Goal: Check status: Check status

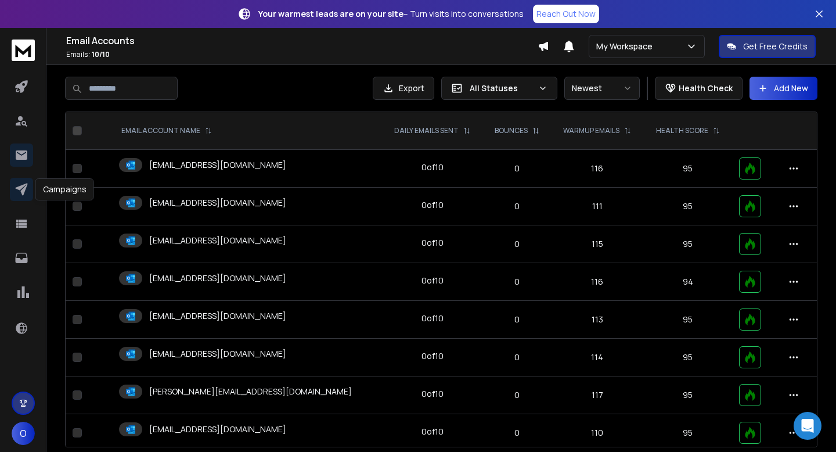
click at [17, 193] on icon at bounding box center [22, 189] width 14 height 14
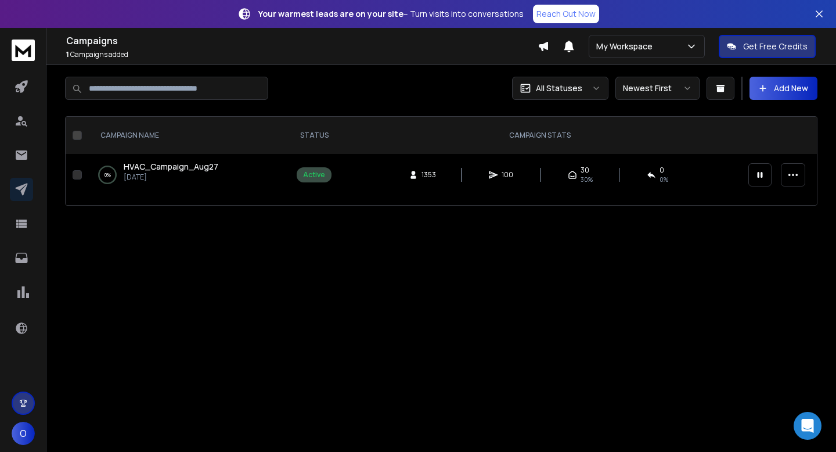
click at [200, 169] on span "HVAC_Campaign_Aug27" at bounding box center [171, 166] width 95 height 11
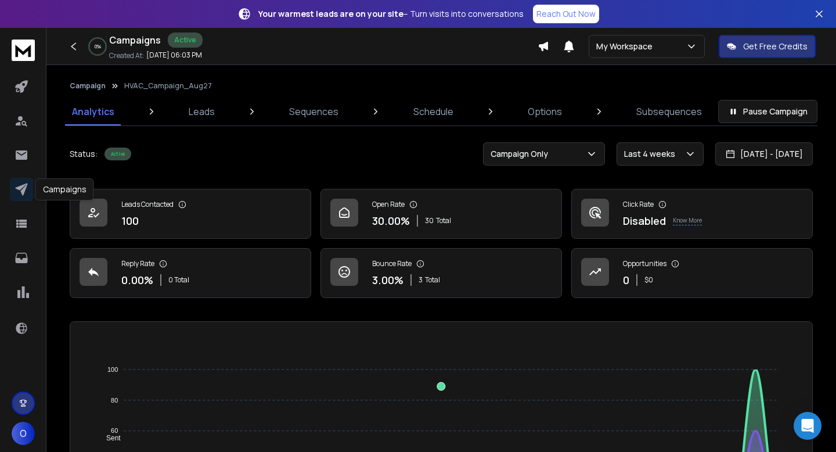
click at [19, 189] on icon at bounding box center [21, 189] width 12 height 12
